Goal: Task Accomplishment & Management: Use online tool/utility

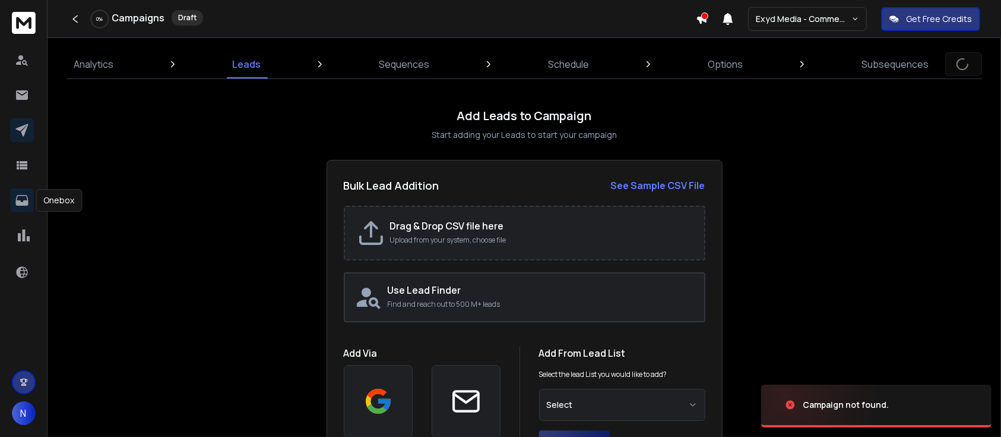
click at [17, 192] on link at bounding box center [22, 200] width 24 height 24
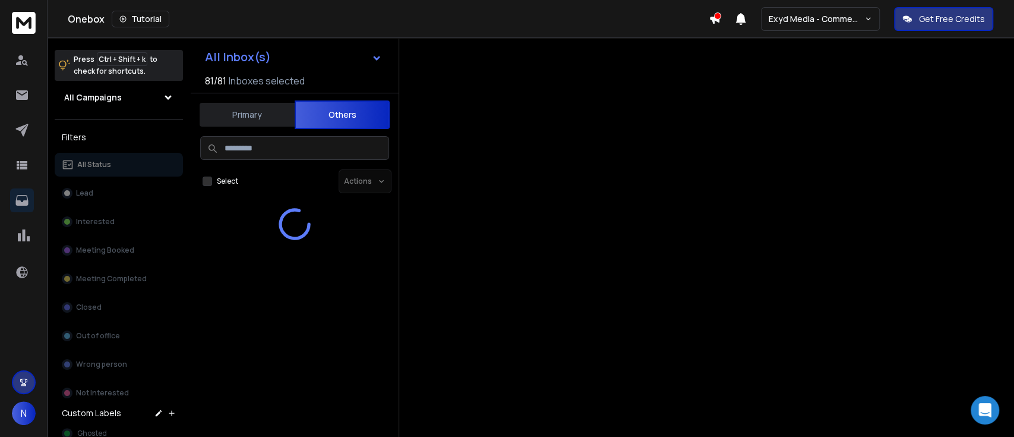
click at [350, 122] on button "Others" at bounding box center [342, 114] width 95 height 29
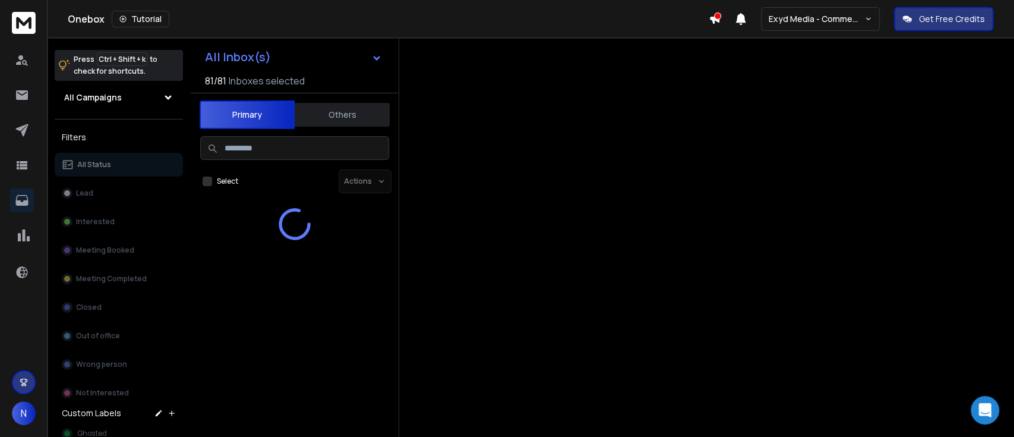
click at [257, 115] on button "Primary" at bounding box center [247, 114] width 95 height 29
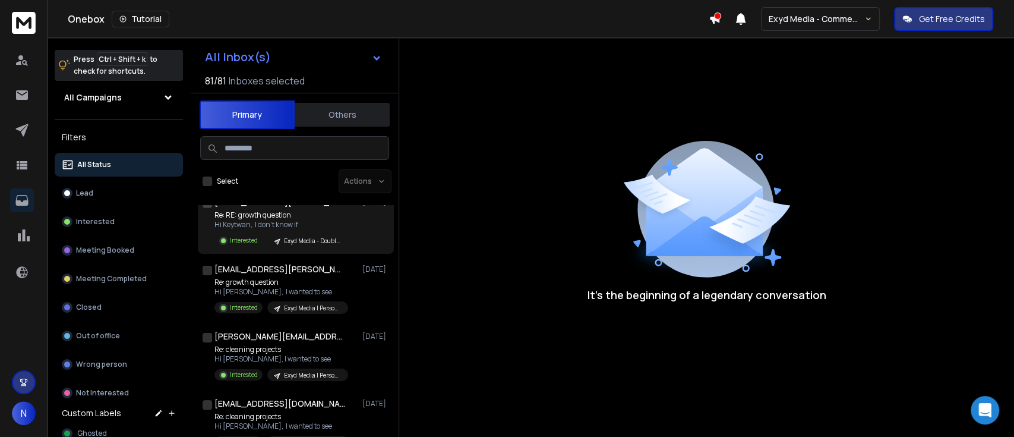
scroll to position [144, 0]
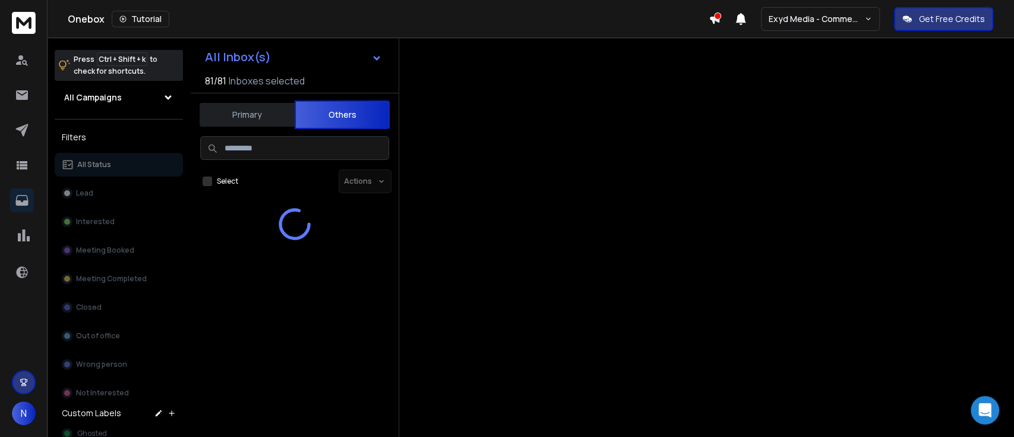
click at [342, 107] on button "Others" at bounding box center [342, 114] width 95 height 29
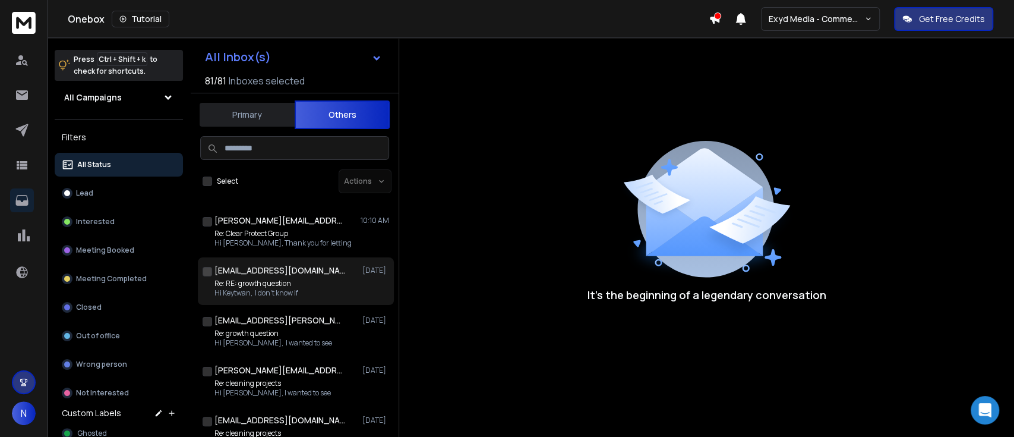
click at [325, 275] on h1 "[EMAIL_ADDRESS][DOMAIN_NAME]" at bounding box center [279, 270] width 131 height 12
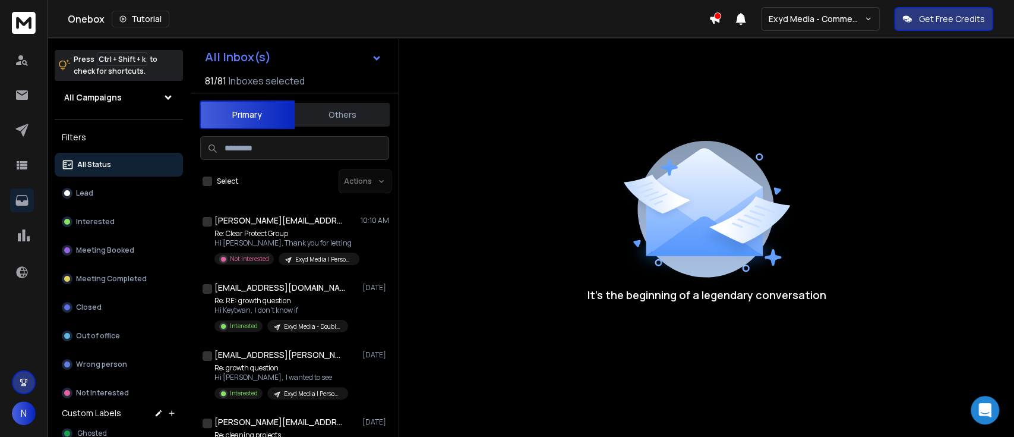
click at [302, 146] on input at bounding box center [294, 148] width 189 height 24
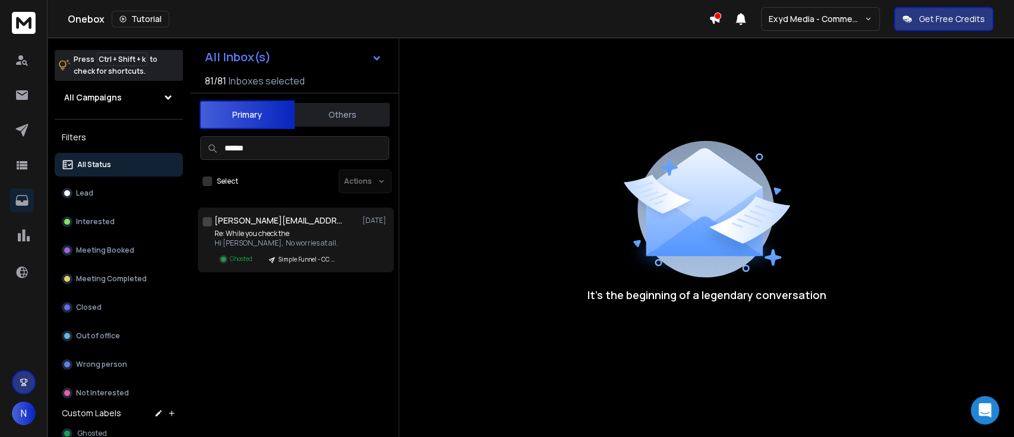
type input "******"
click at [347, 235] on div "Re: While you check the Hi Stefan, No worries at all. Ghosted Simple Funnel - C…" at bounding box center [301, 247] width 175 height 36
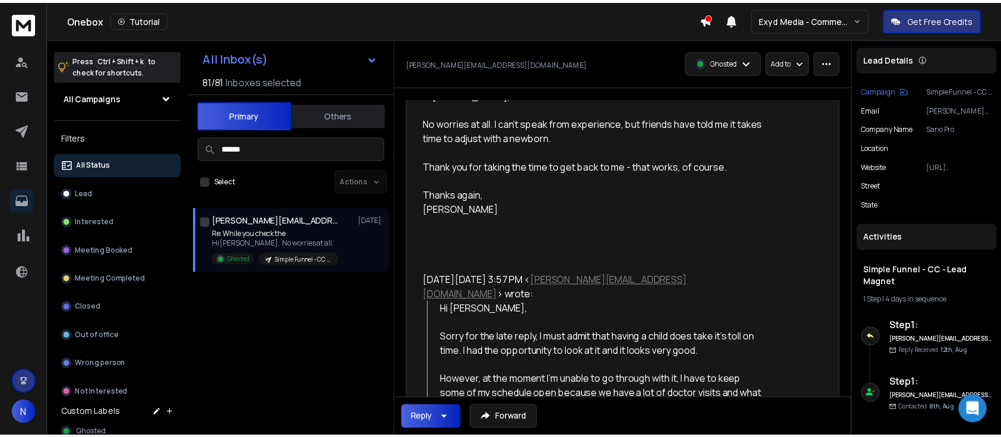
scroll to position [153, 0]
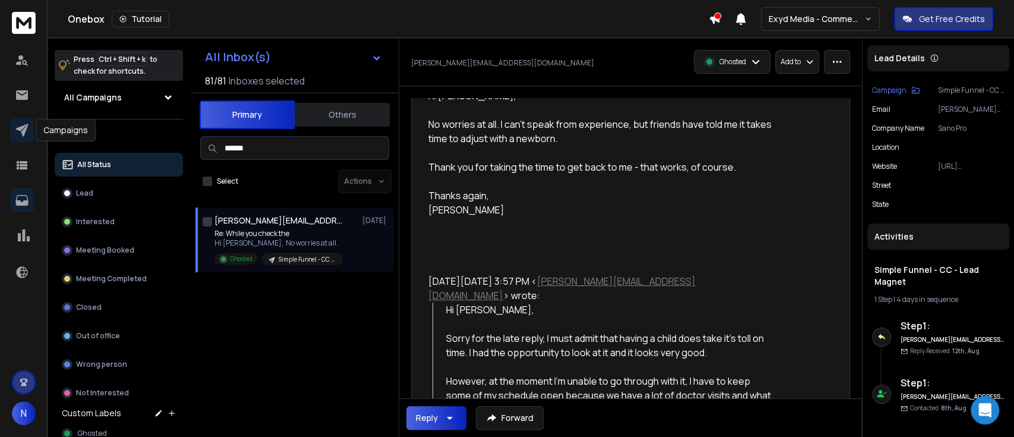
click at [19, 127] on icon at bounding box center [21, 130] width 12 height 12
